Goal: Information Seeking & Learning: Check status

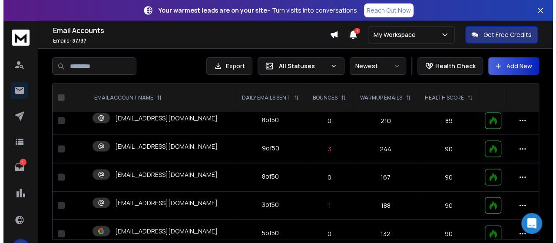
scroll to position [919, 0]
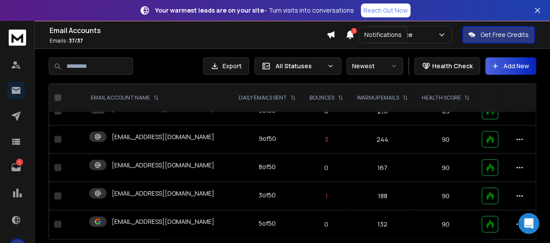
click at [356, 33] on span "1" at bounding box center [354, 31] width 6 height 6
click at [18, 169] on icon at bounding box center [15, 167] width 9 height 8
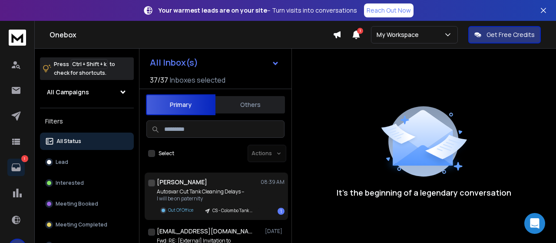
click at [204, 196] on p "I will be on paternity" at bounding box center [208, 198] width 103 height 7
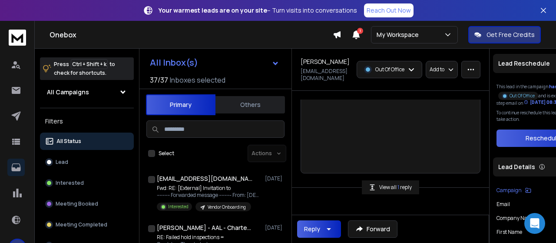
scroll to position [53, 0]
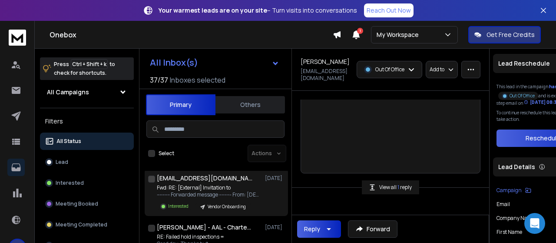
click at [229, 184] on p "Fwd: RE: [External] Invitation to" at bounding box center [209, 187] width 104 height 7
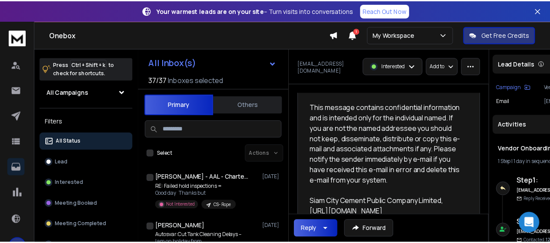
scroll to position [103, 0]
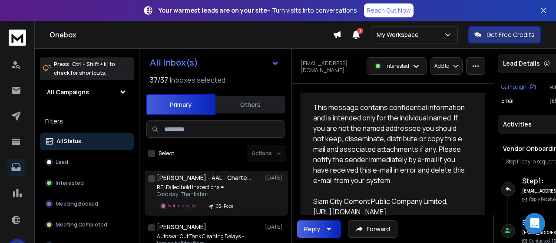
click at [203, 186] on p "RE: Failed hold inspections =" at bounding box center [198, 187] width 82 height 7
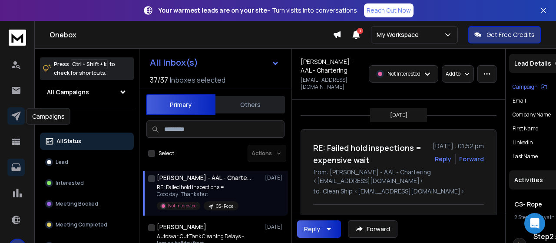
click at [18, 114] on icon at bounding box center [15, 115] width 9 height 9
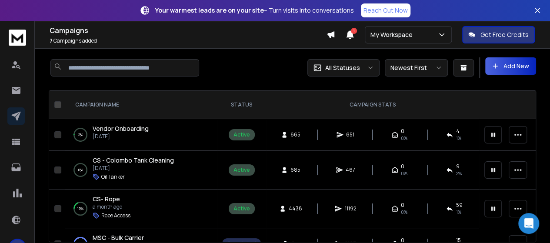
click at [144, 135] on p "[DATE]" at bounding box center [121, 136] width 56 height 7
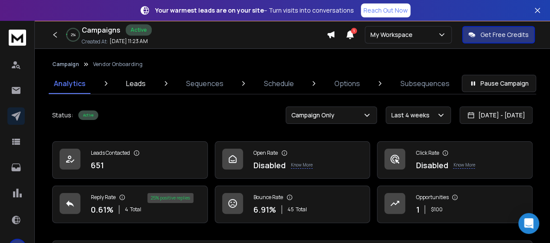
click at [149, 67] on div "Campaign Vendor Onboarding" at bounding box center [292, 64] width 480 height 7
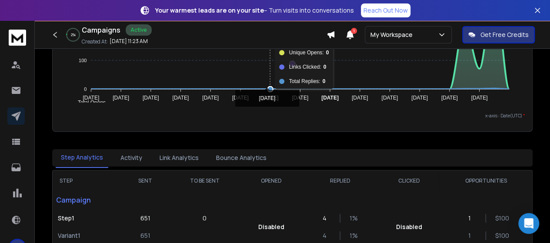
scroll to position [319, 0]
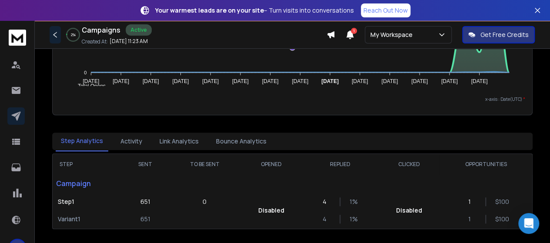
click at [54, 36] on icon at bounding box center [55, 35] width 8 height 8
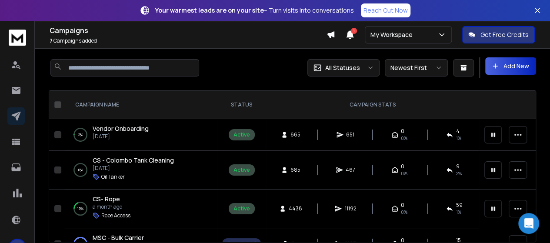
click at [149, 171] on p "[DATE]" at bounding box center [133, 168] width 81 height 7
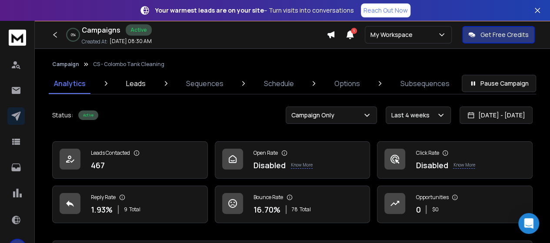
click at [143, 86] on p "Leads" at bounding box center [136, 83] width 20 height 10
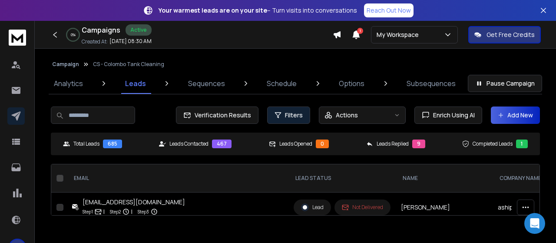
click at [291, 113] on span "Filters" at bounding box center [294, 115] width 18 height 9
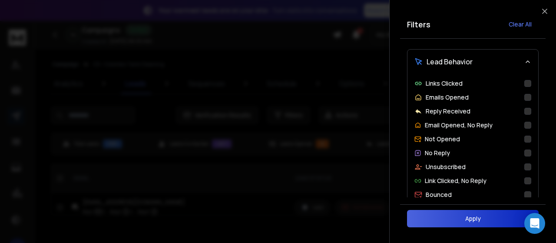
scroll to position [63, 0]
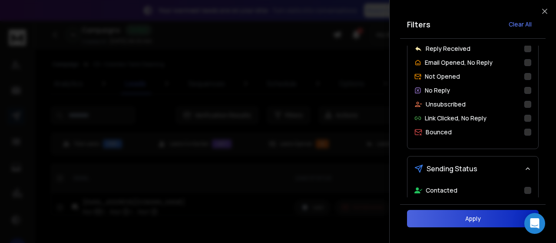
click at [494, 127] on div "Links Clicked Emails Opened Reply Received Email Opened, No Reply Not Opened No…" at bounding box center [473, 83] width 131 height 132
click at [525, 133] on button "Bounced" at bounding box center [528, 132] width 7 height 7
click at [472, 219] on button "Apply" at bounding box center [473, 218] width 132 height 17
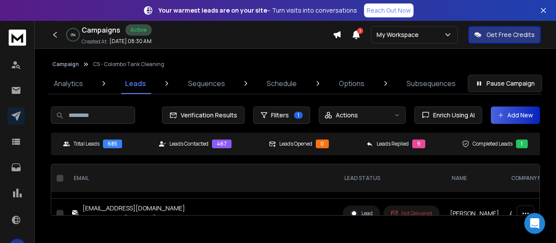
scroll to position [512, 0]
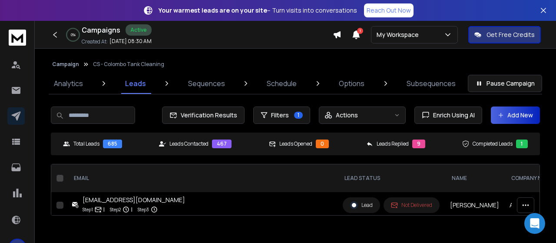
click at [391, 202] on div "Not Delivered" at bounding box center [411, 205] width 41 height 7
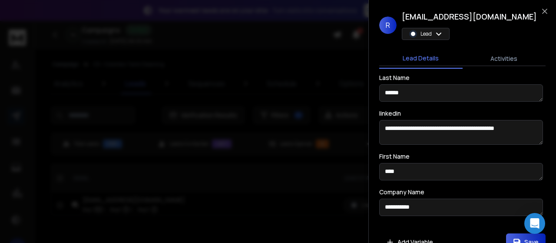
click at [496, 58] on button "Activities" at bounding box center [504, 58] width 83 height 19
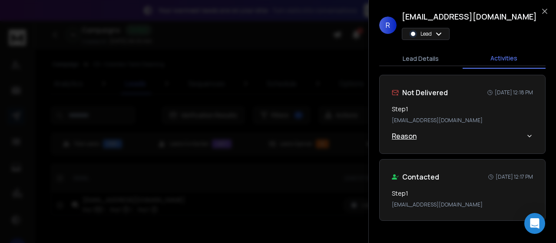
click at [460, 137] on button "Reason" at bounding box center [462, 132] width 141 height 17
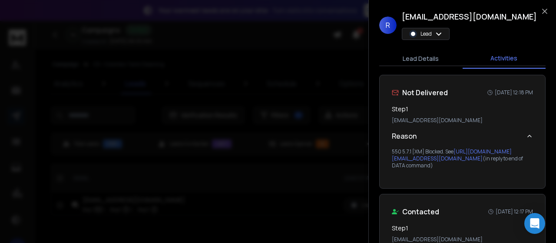
click at [320, 190] on div at bounding box center [278, 121] width 556 height 243
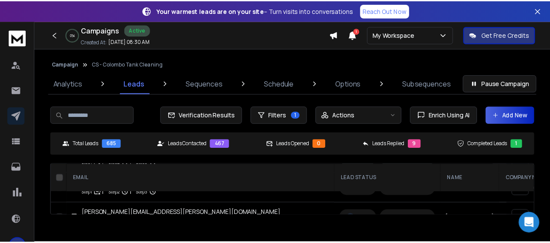
scroll to position [1482, 0]
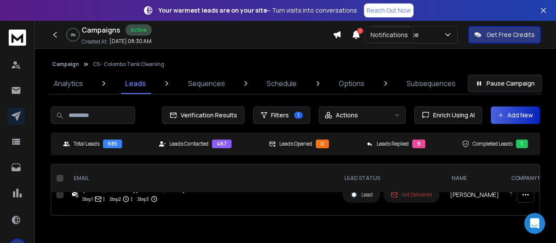
click at [358, 34] on icon at bounding box center [357, 34] width 8 height 9
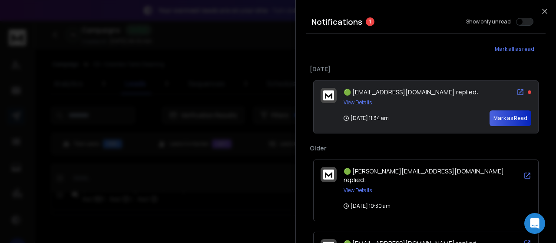
click at [407, 97] on p "🟢 [EMAIL_ADDRESS][DOMAIN_NAME] replied:" at bounding box center [430, 92] width 173 height 9
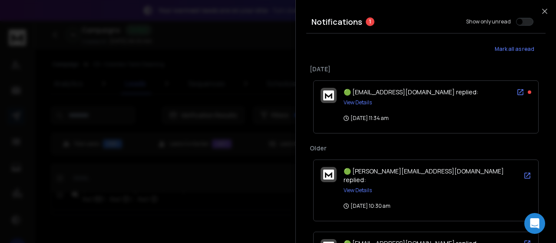
click at [547, 5] on div "Sheet Title Notifications 1 Show only unread Mark all as read [DATE] 🟢 [EMAIL_A…" at bounding box center [426, 121] width 261 height 243
click at [546, 8] on icon "button" at bounding box center [545, 11] width 9 height 9
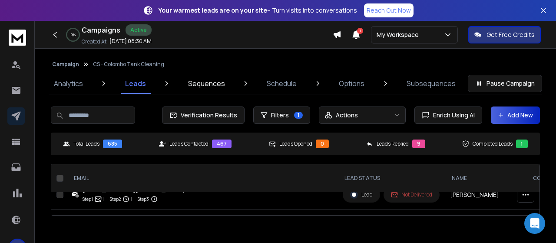
click at [202, 80] on p "Sequences" at bounding box center [206, 83] width 37 height 10
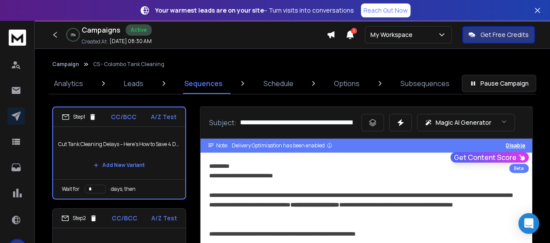
click at [61, 31] on div "0 % Campaigns Active Created At: [DATE] 08:30 AM" at bounding box center [101, 34] width 102 height 21
click at [58, 34] on icon at bounding box center [55, 35] width 8 height 8
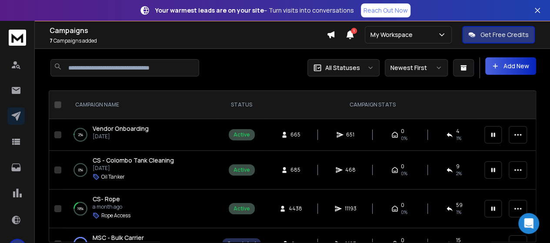
click at [172, 162] on span "CS - Colombo Tank Cleaning" at bounding box center [133, 160] width 81 height 8
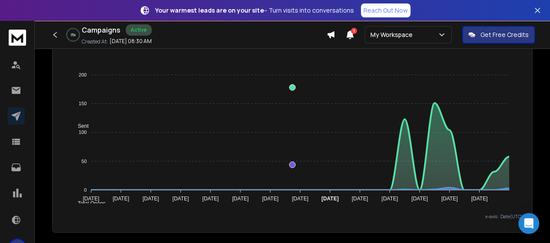
scroll to position [202, 0]
click at [55, 37] on icon at bounding box center [55, 35] width 8 height 8
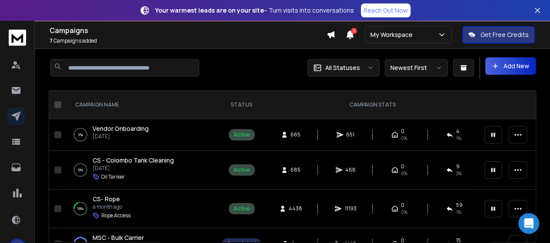
click at [144, 207] on div "19 % CS- Rope a month ago Rope Access" at bounding box center [140, 209] width 135 height 28
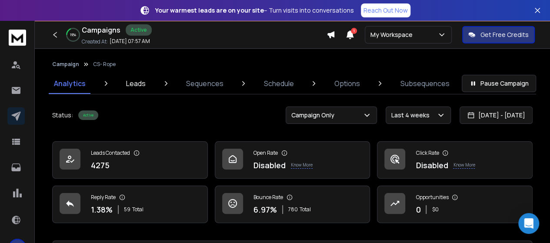
click at [139, 85] on p "Leads" at bounding box center [136, 83] width 20 height 10
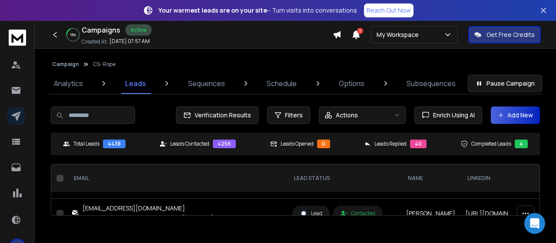
scroll to position [175, 1]
